Goal: Task Accomplishment & Management: Manage account settings

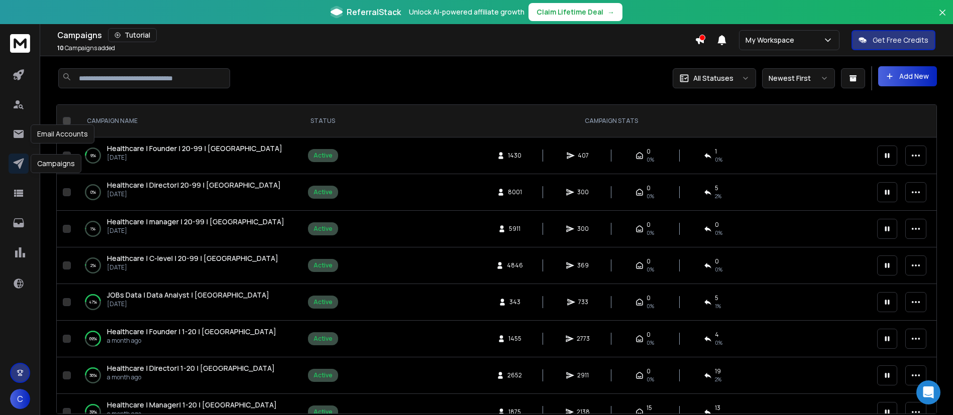
scroll to position [29, 0]
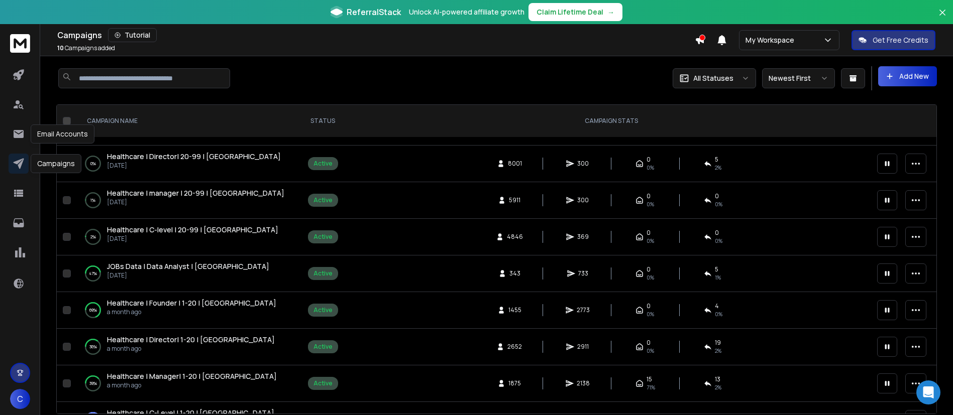
click at [21, 138] on icon at bounding box center [19, 134] width 12 height 12
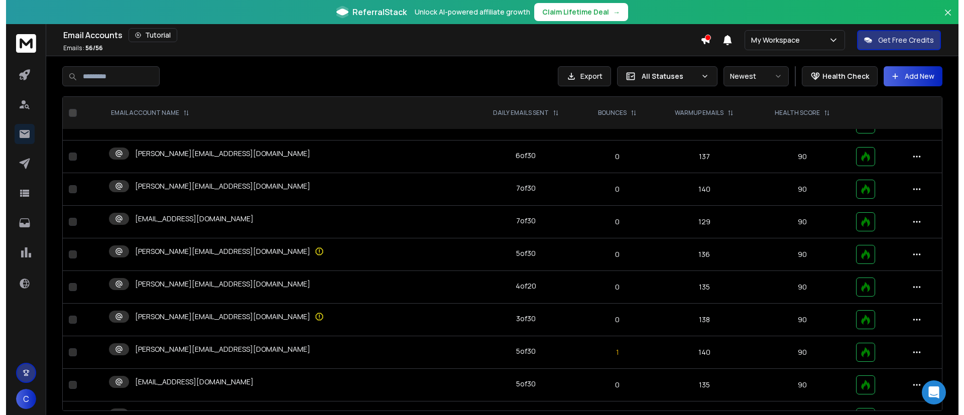
scroll to position [999, 0]
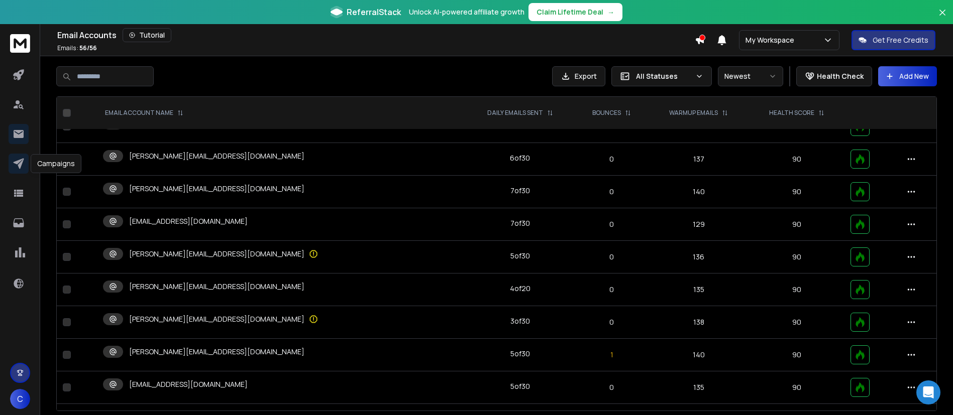
click at [22, 163] on icon at bounding box center [18, 164] width 11 height 11
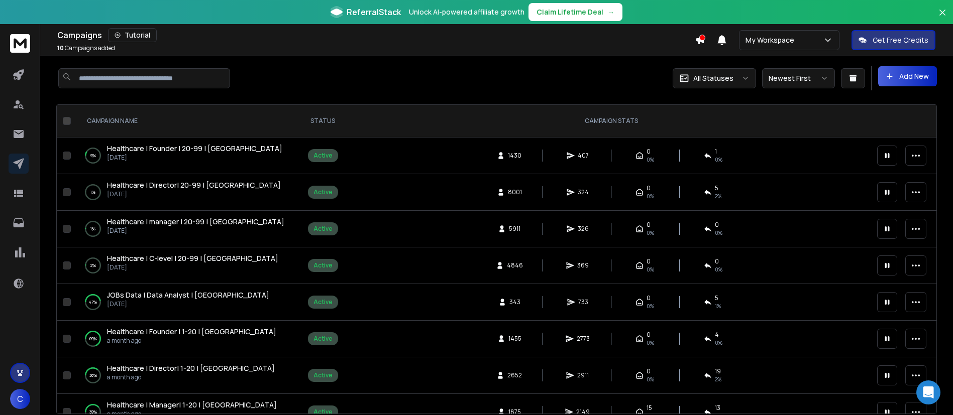
click at [174, 292] on span "JOBs Data | Data Analyst | [GEOGRAPHIC_DATA]" at bounding box center [188, 295] width 162 height 10
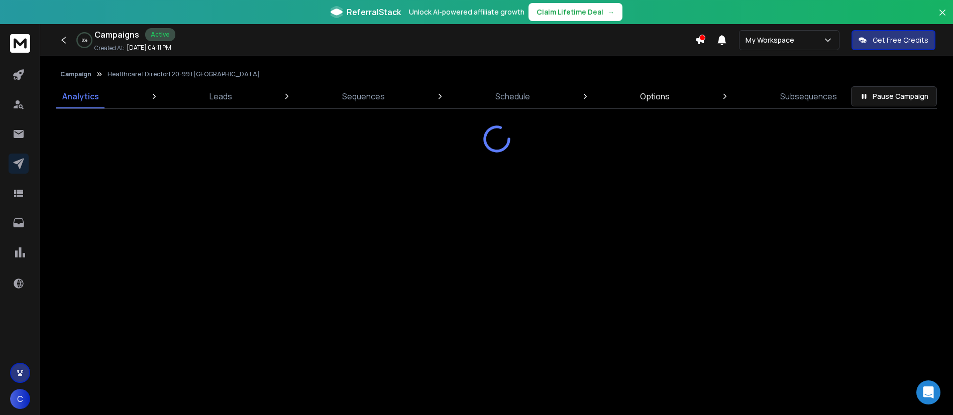
click at [647, 92] on p "Options" at bounding box center [655, 96] width 30 height 12
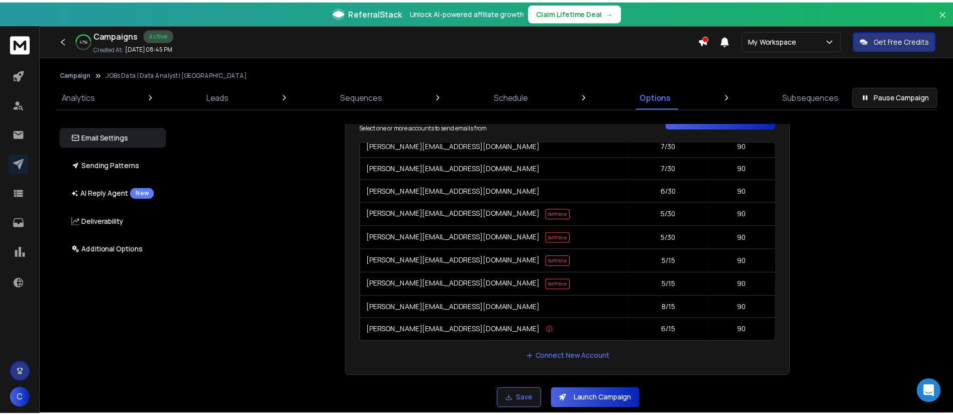
scroll to position [54, 0]
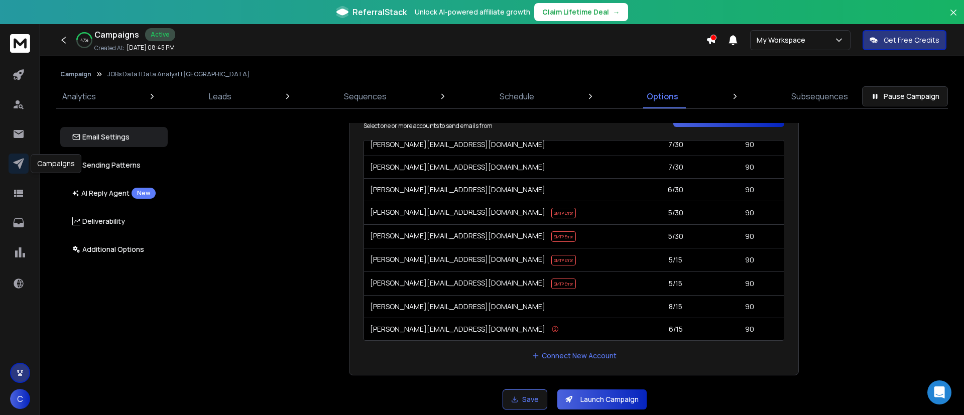
click at [20, 163] on icon at bounding box center [18, 164] width 11 height 11
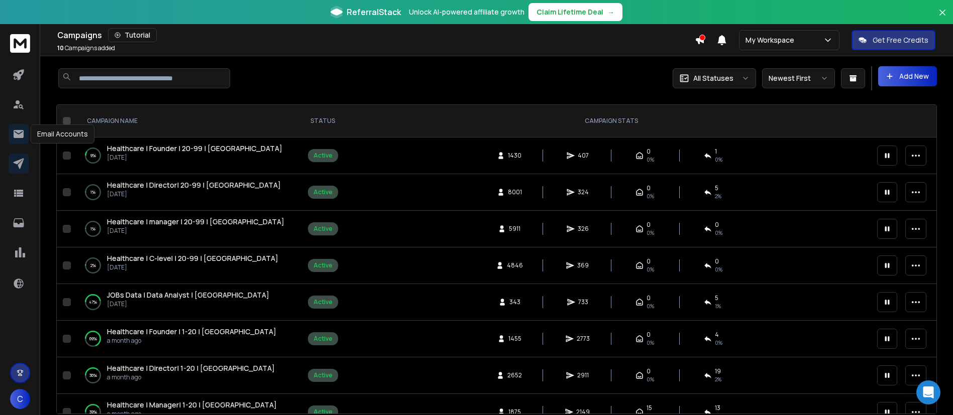
click at [13, 138] on icon at bounding box center [19, 134] width 12 height 12
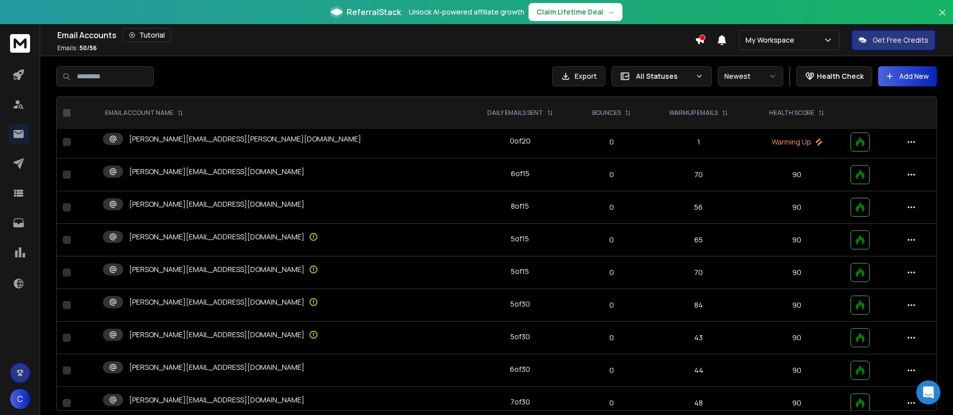
scroll to position [482, 0]
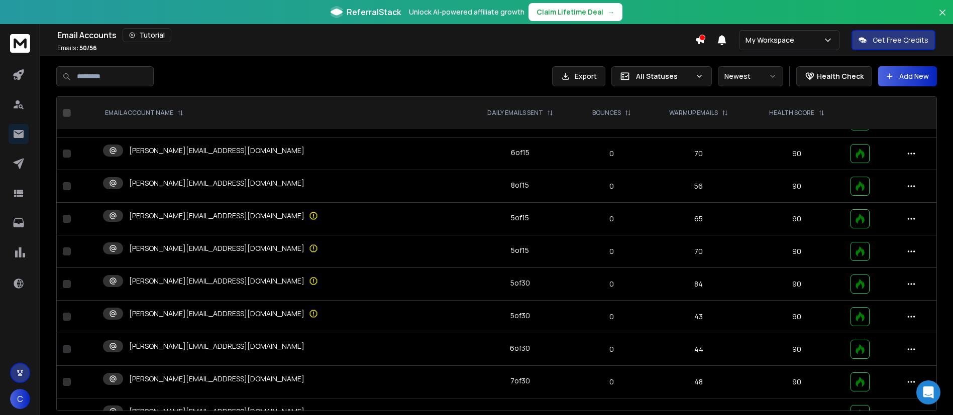
click at [202, 223] on td "[PERSON_NAME][EMAIL_ADDRESS][DOMAIN_NAME]" at bounding box center [281, 219] width 368 height 33
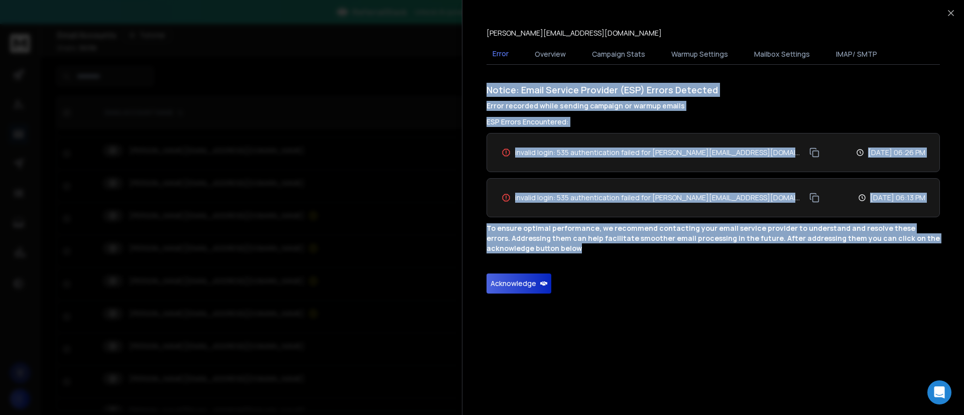
drag, startPoint x: 904, startPoint y: 248, endPoint x: 481, endPoint y: 79, distance: 455.8
click at [481, 79] on div "[PERSON_NAME][EMAIL_ADDRESS][DOMAIN_NAME] Error Overview Campaign Stats Warmup …" at bounding box center [714, 161] width 478 height 298
copy div "Notice: Email Service Provider (ESP) Errors Detected Error recorded while sendi…"
click at [496, 285] on button "Acknowledge" at bounding box center [519, 284] width 65 height 20
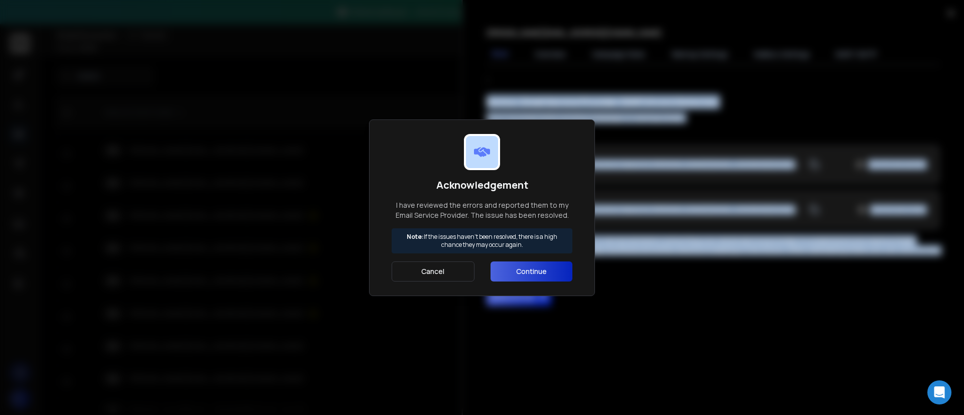
click at [520, 267] on button "Continue" at bounding box center [532, 272] width 82 height 20
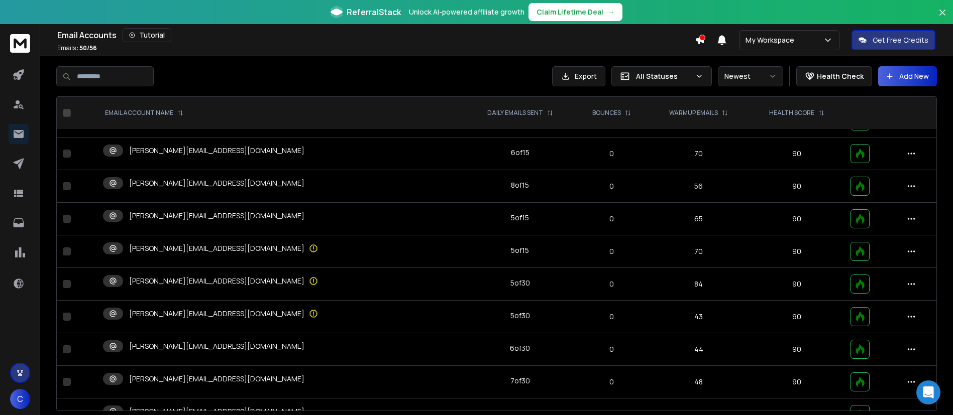
click at [308, 246] on icon at bounding box center [313, 249] width 10 height 10
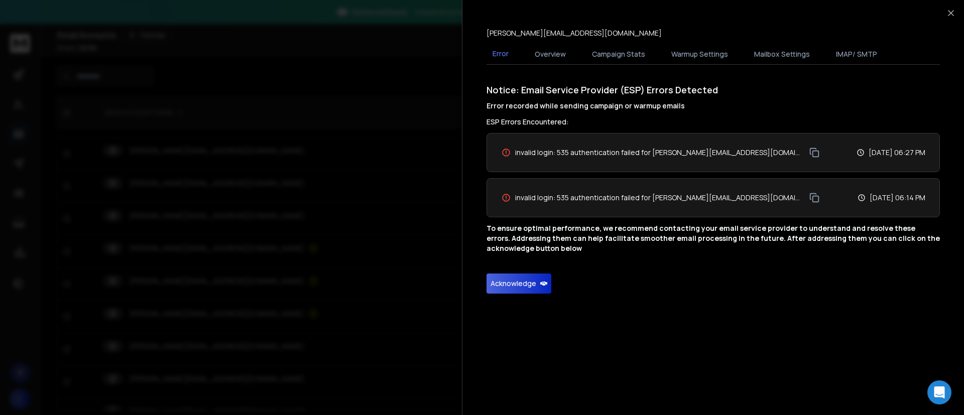
click at [532, 287] on button "Acknowledge" at bounding box center [519, 284] width 65 height 20
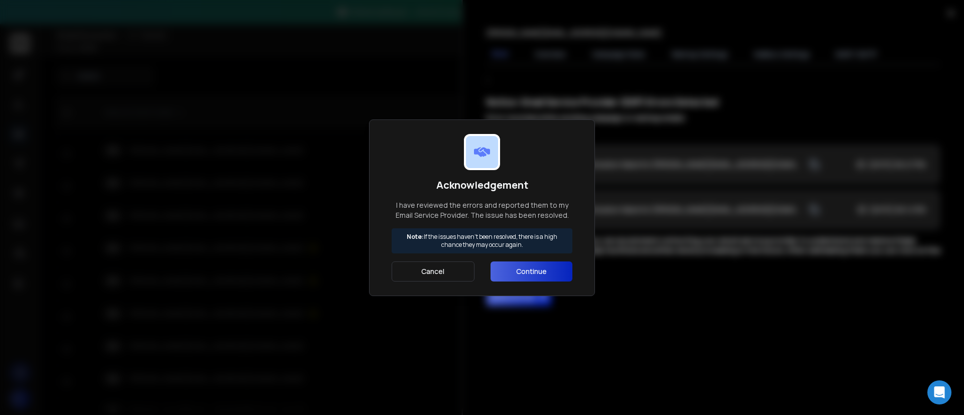
click at [515, 260] on div "Acknowledgement I have reviewed the errors and reported them to my Email Servic…" at bounding box center [482, 208] width 181 height 148
click at [522, 267] on button "Continue" at bounding box center [532, 272] width 82 height 20
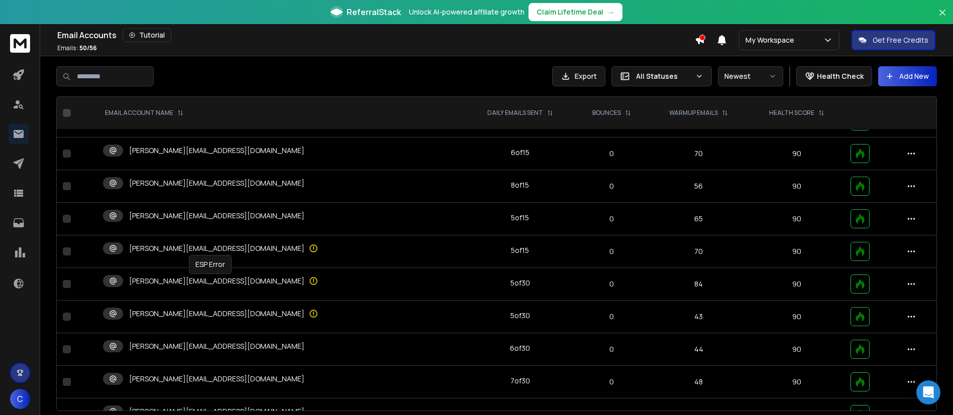
click at [310, 278] on icon at bounding box center [314, 282] width 8 height 8
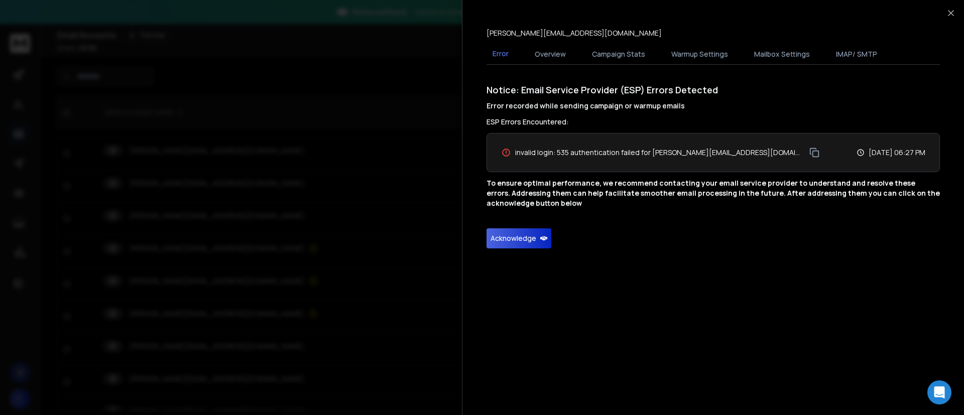
click at [517, 241] on button "Acknowledge" at bounding box center [519, 239] width 65 height 20
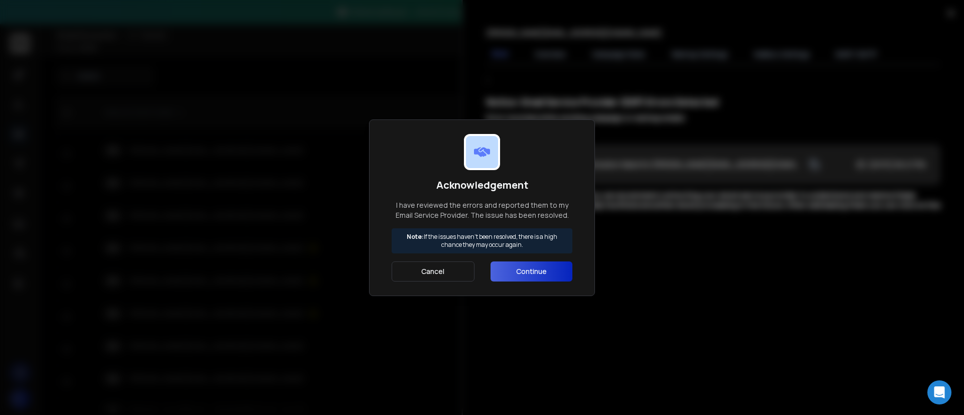
click at [508, 270] on button "Continue" at bounding box center [532, 272] width 82 height 20
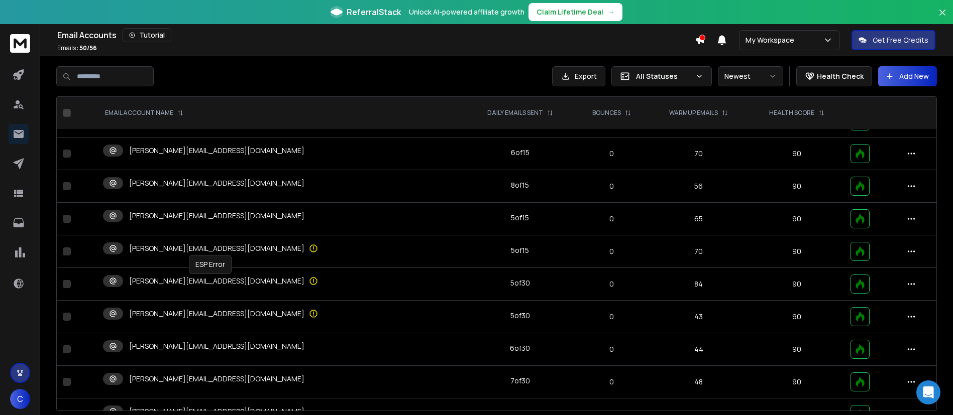
click at [308, 280] on icon at bounding box center [313, 281] width 10 height 10
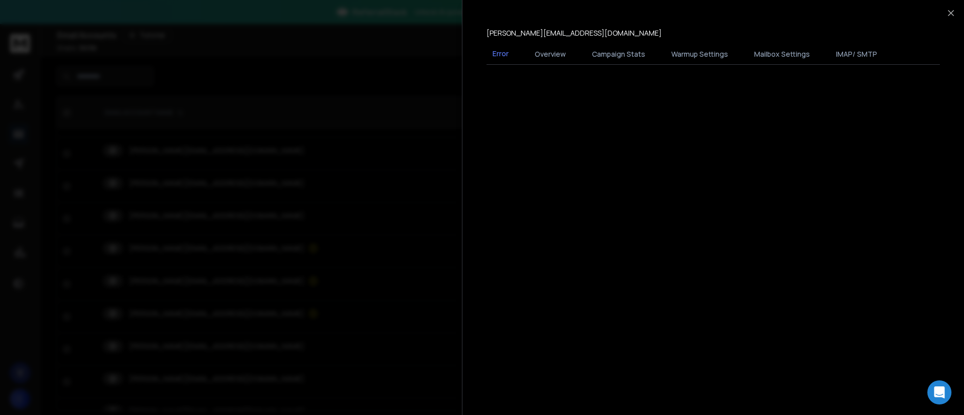
click at [500, 45] on button "Error" at bounding box center [501, 54] width 28 height 23
click at [548, 49] on button "Overview" at bounding box center [550, 54] width 43 height 22
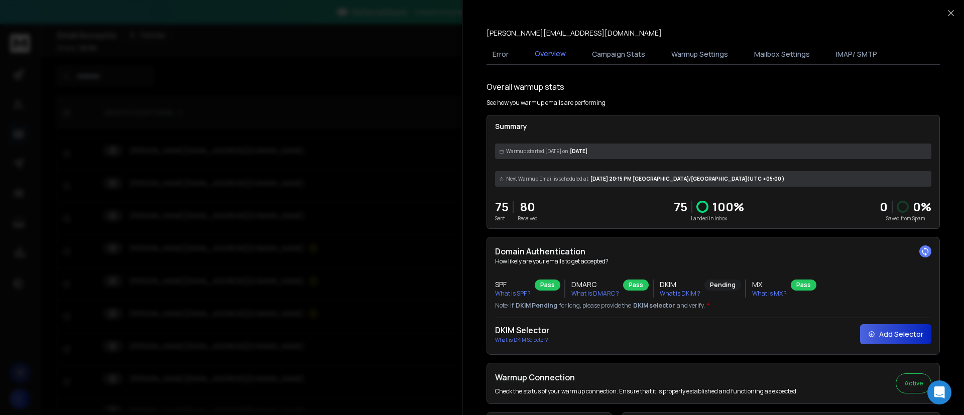
click at [497, 48] on button "Error" at bounding box center [501, 54] width 28 height 22
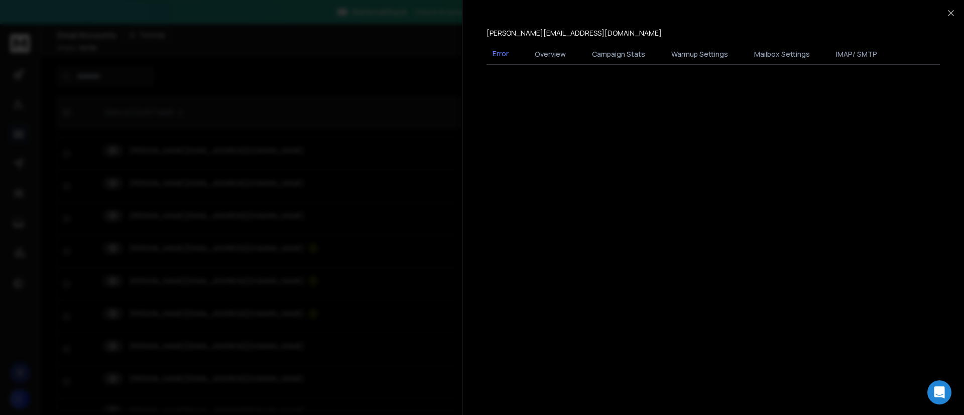
click at [436, 145] on div at bounding box center [482, 207] width 964 height 415
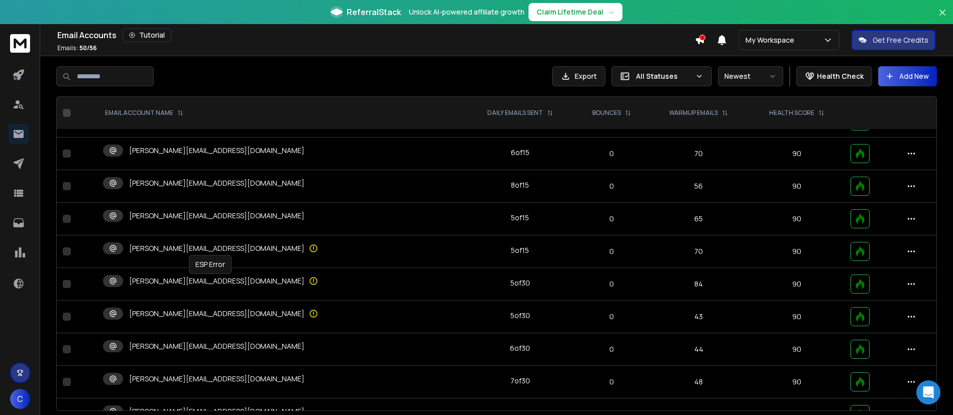
click at [310, 279] on icon at bounding box center [314, 282] width 8 height 8
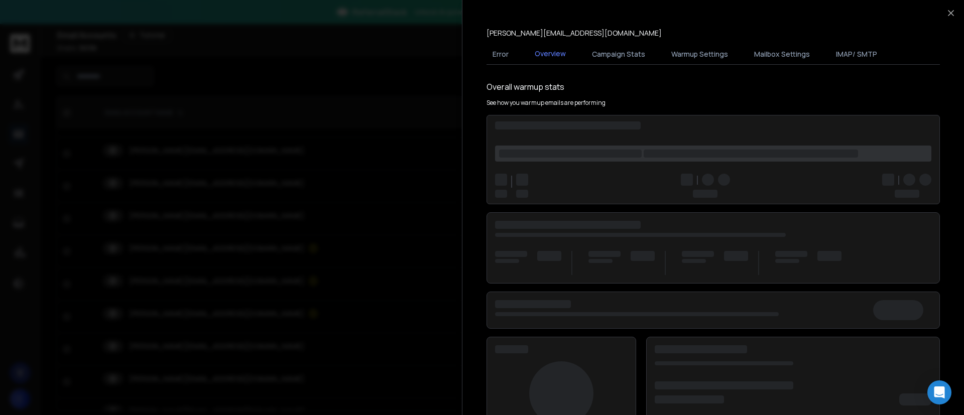
click at [452, 196] on div at bounding box center [482, 207] width 964 height 415
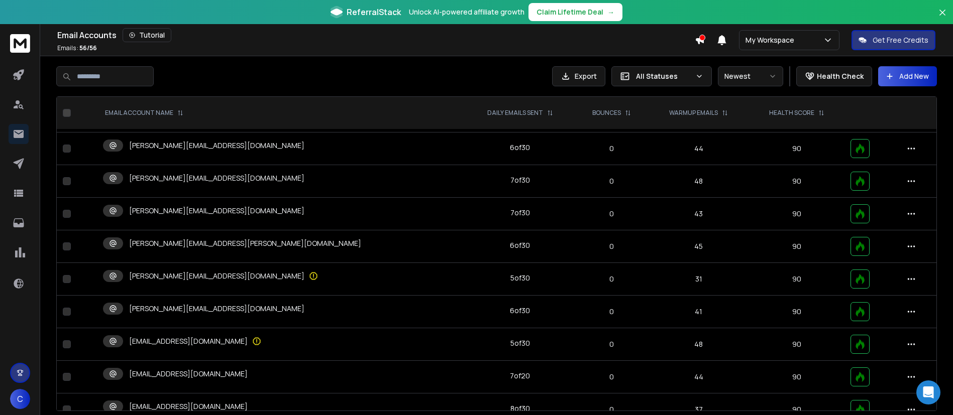
scroll to position [673, 0]
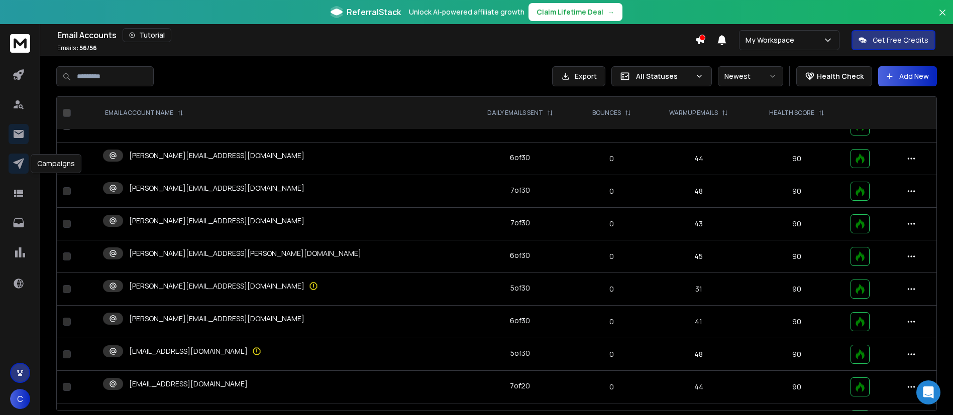
click at [10, 170] on link at bounding box center [19, 164] width 20 height 20
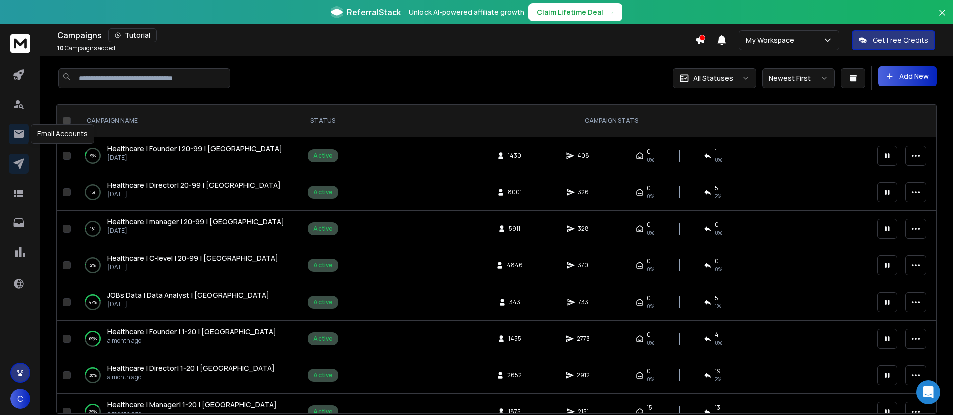
click at [14, 144] on link at bounding box center [19, 134] width 20 height 20
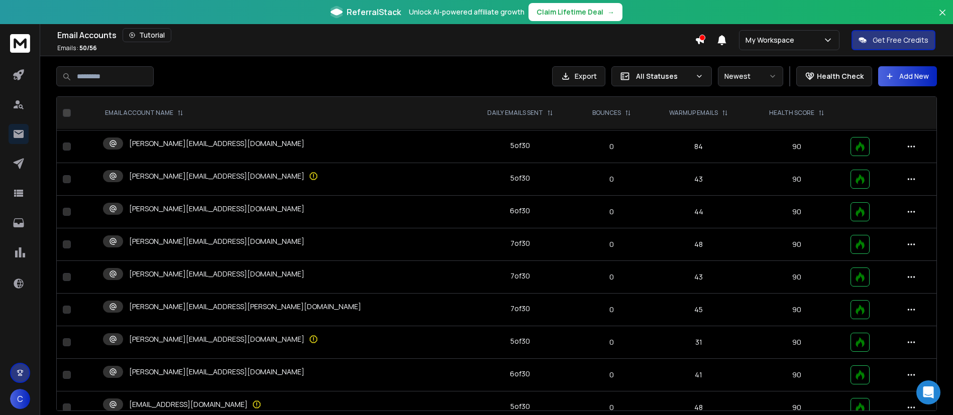
scroll to position [627, 0]
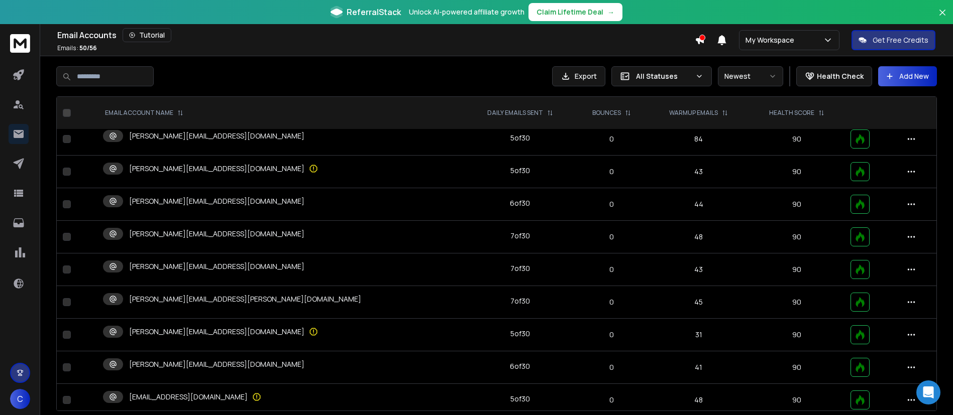
click at [308, 164] on icon at bounding box center [313, 169] width 10 height 10
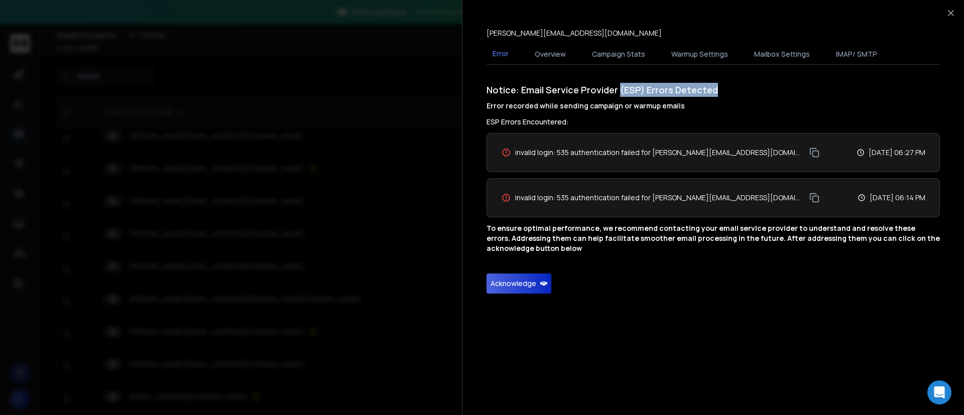
drag, startPoint x: 618, startPoint y: 90, endPoint x: 727, endPoint y: 85, distance: 108.6
click at [727, 85] on h1 "Notice: Email Service Provider (ESP) Errors Detected Error recorded while sendi…" at bounding box center [714, 97] width 454 height 28
copy h1 "(ESP) Errors Detected"
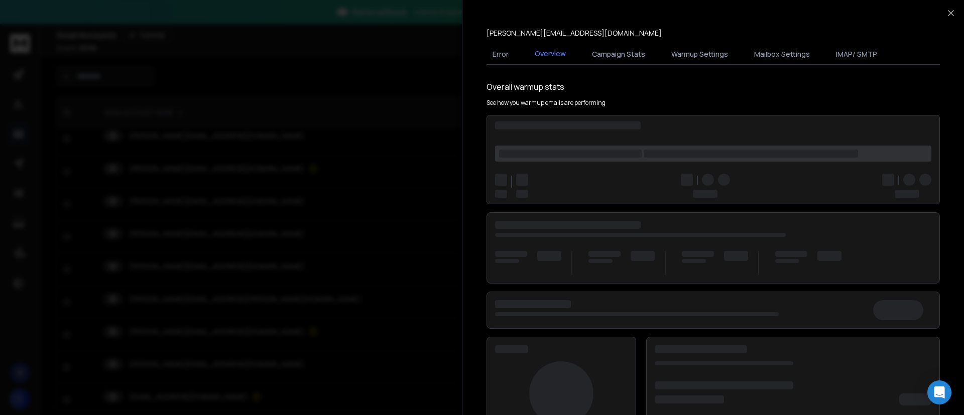
click at [390, 111] on div at bounding box center [482, 207] width 964 height 415
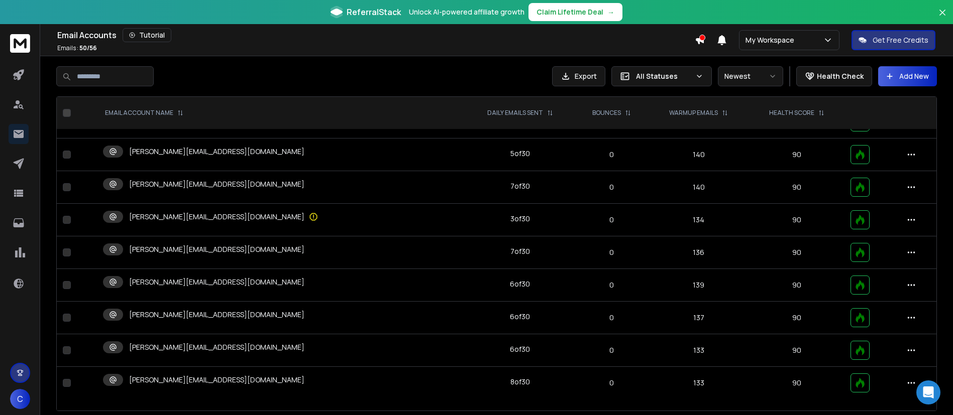
scroll to position [1375, 0]
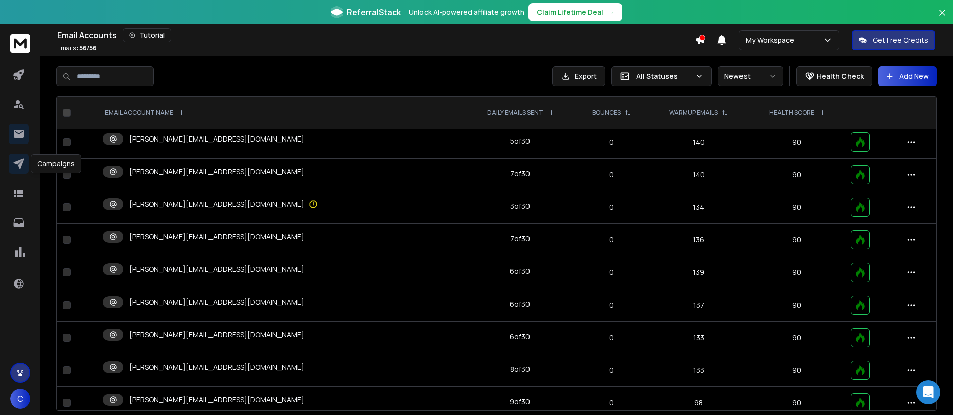
click at [19, 164] on icon at bounding box center [18, 164] width 11 height 11
